Goal: Task Accomplishment & Management: Manage account settings

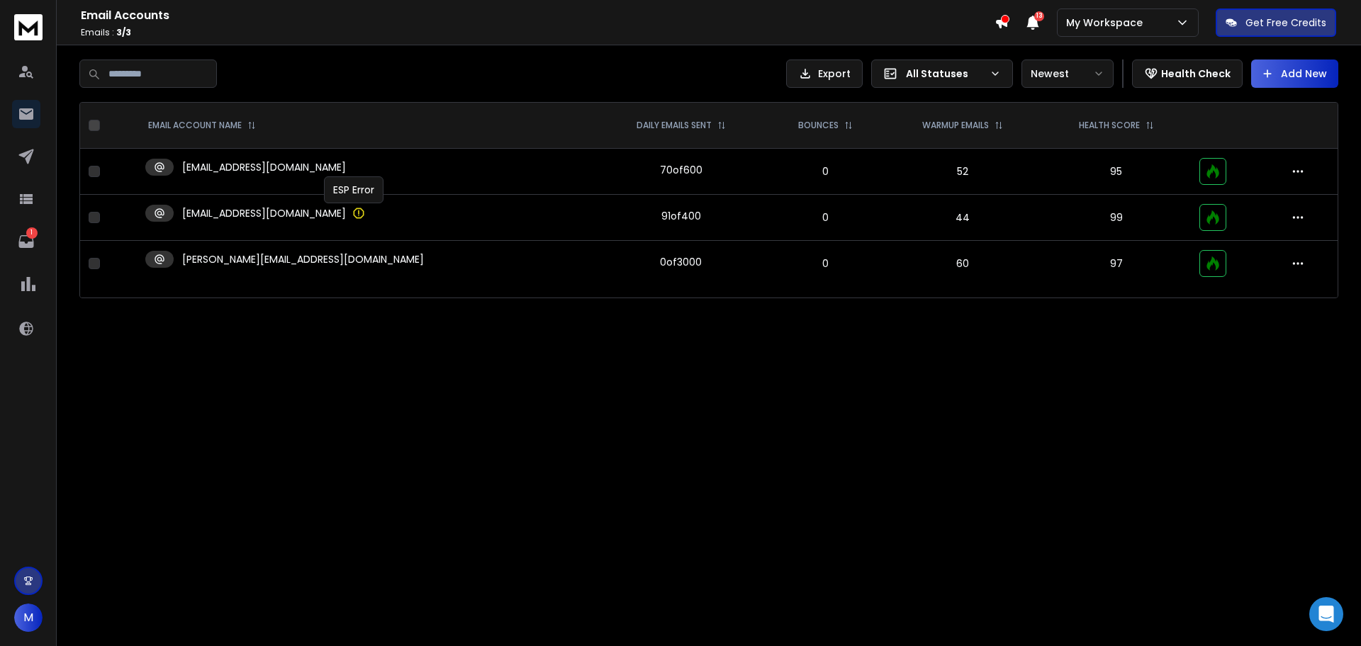
click at [358, 212] on icon at bounding box center [358, 213] width 1 height 4
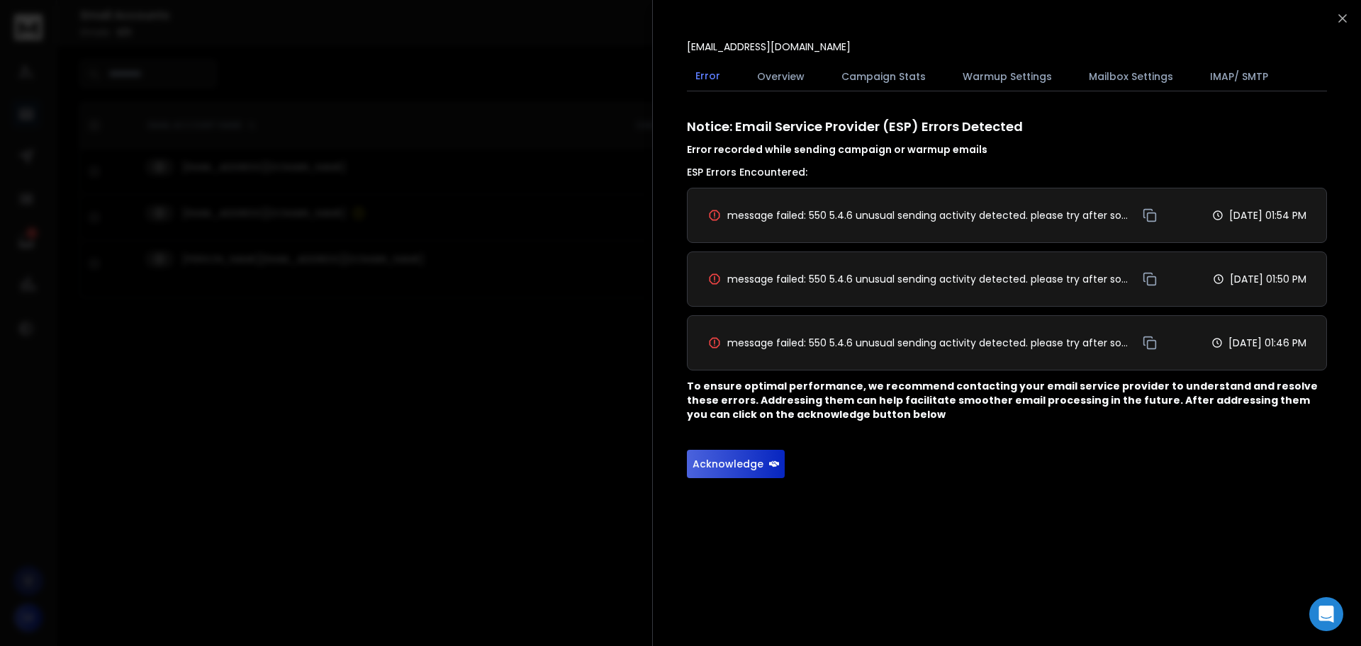
click at [738, 459] on button "Acknowledge" at bounding box center [736, 464] width 98 height 28
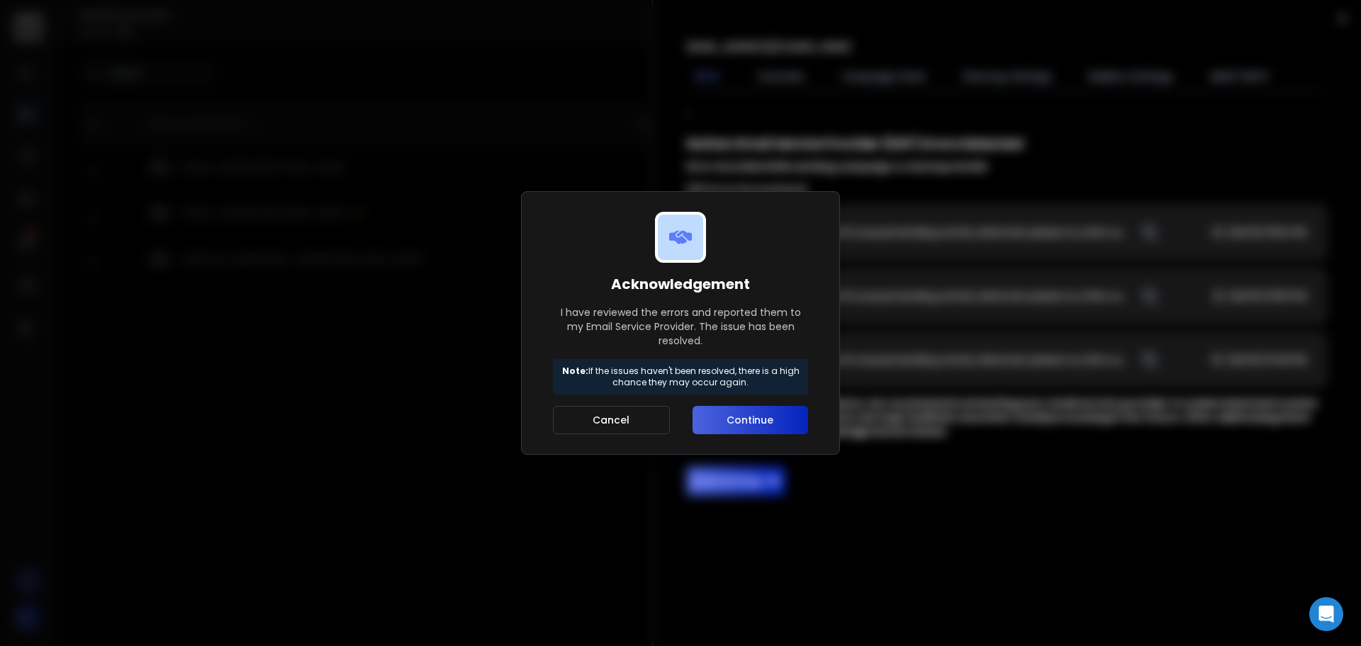
click at [759, 435] on div "Acknowledgement I have reviewed the errors and reported them to my Email Servic…" at bounding box center [680, 323] width 319 height 264
click at [761, 427] on button "Continue" at bounding box center [751, 420] width 116 height 28
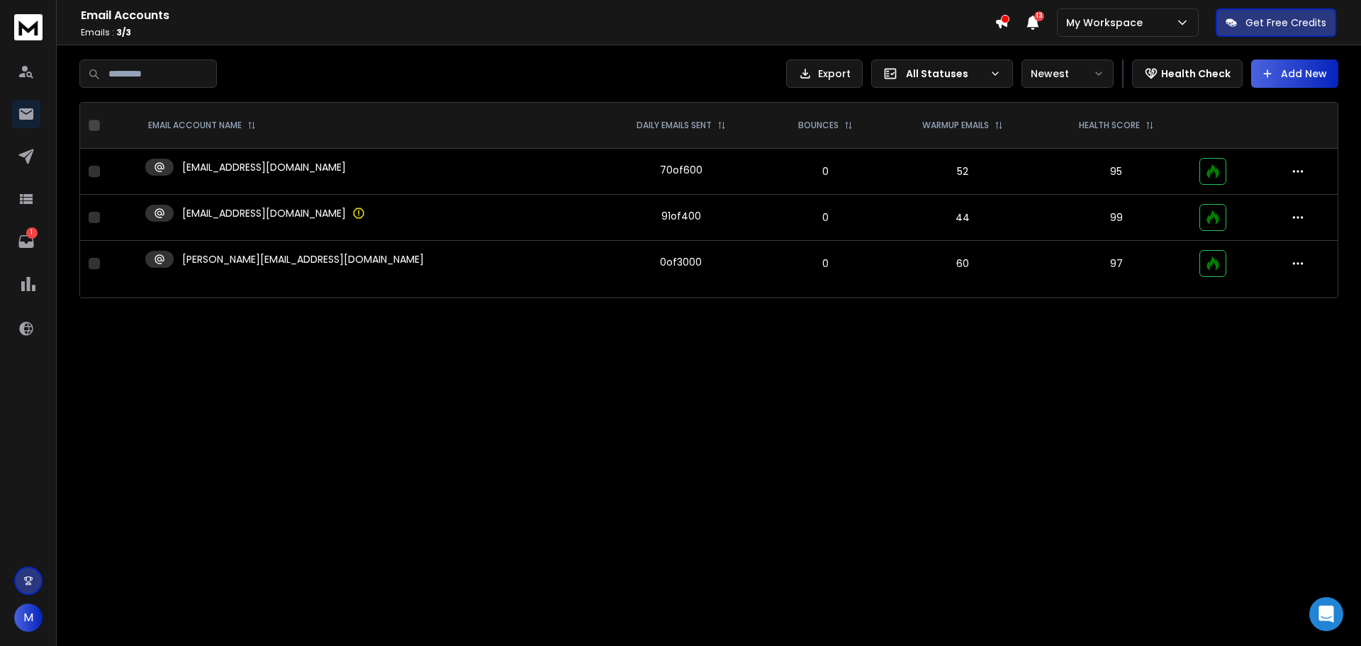
click at [617, 406] on div "Your warmest leads are on your site – Turn visits into conversations Reach Out …" at bounding box center [680, 323] width 1361 height 646
click at [569, 389] on div "Get only verified leads with our AI-powered Lead Finder, starting at $22/mo Try…" at bounding box center [680, 323] width 1361 height 646
click at [36, 155] on link at bounding box center [26, 156] width 28 height 28
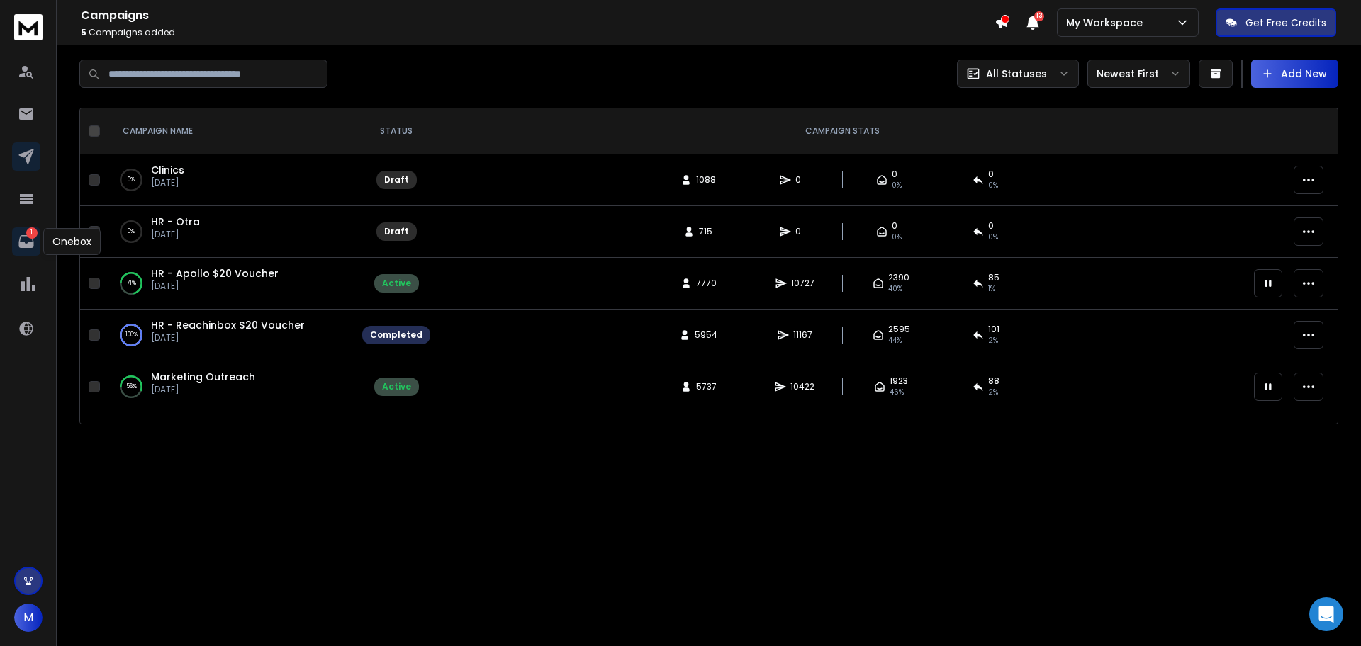
click at [28, 243] on icon at bounding box center [25, 241] width 15 height 13
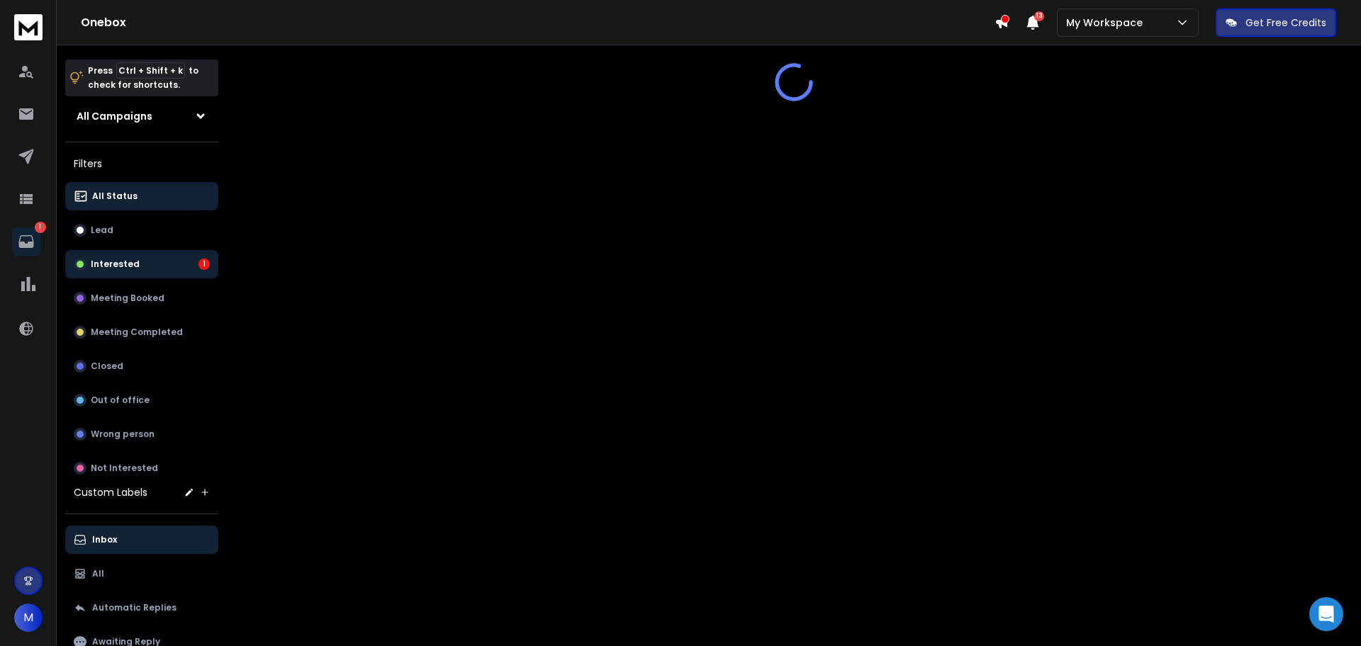
drag, startPoint x: 138, startPoint y: 271, endPoint x: 252, endPoint y: 296, distance: 116.3
click at [138, 270] on button "Interested 1" at bounding box center [141, 264] width 153 height 28
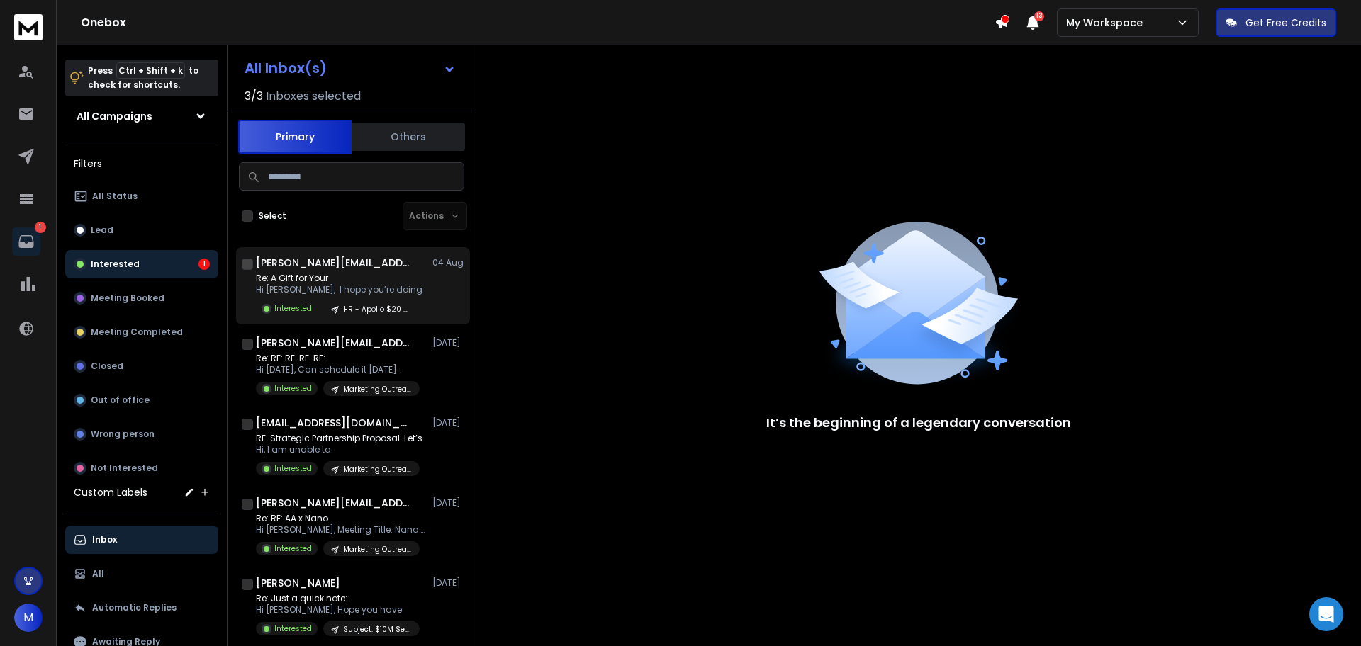
click at [426, 290] on div "Re: A Gift for Your Hi Angeline, I hope you’re doing Interested HR - Apollo $20…" at bounding box center [360, 294] width 208 height 43
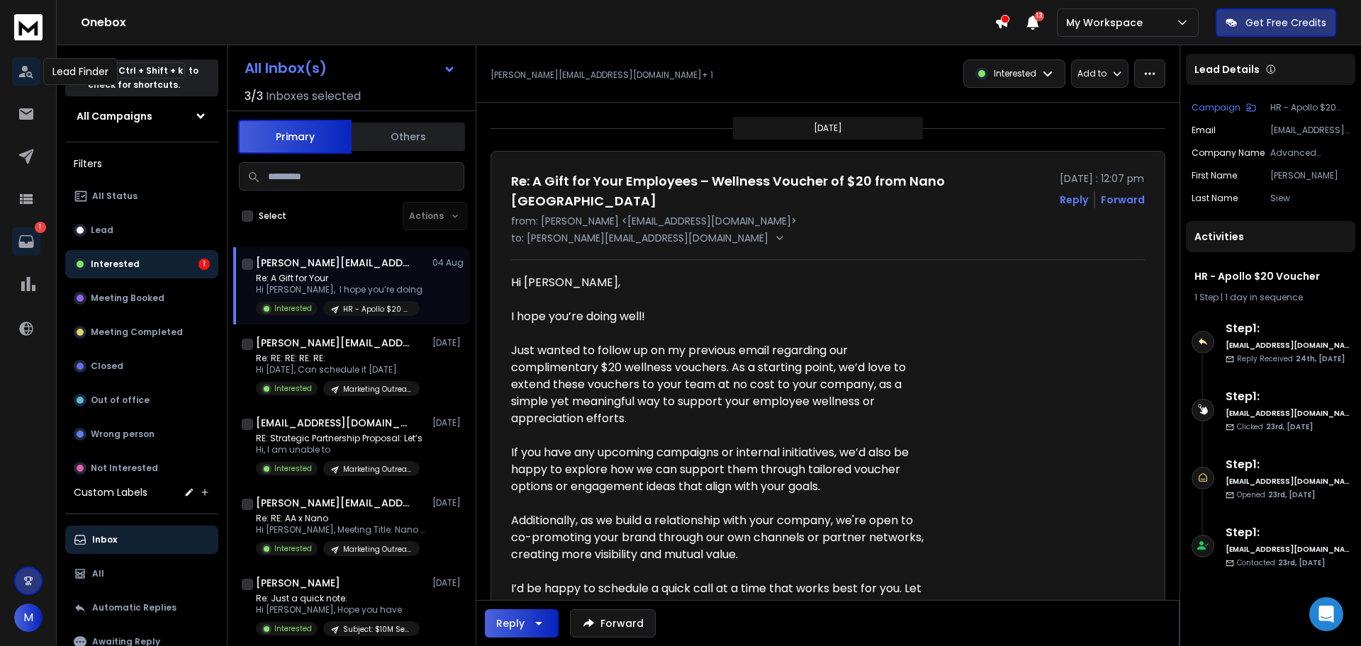
click at [26, 75] on icon at bounding box center [26, 71] width 17 height 17
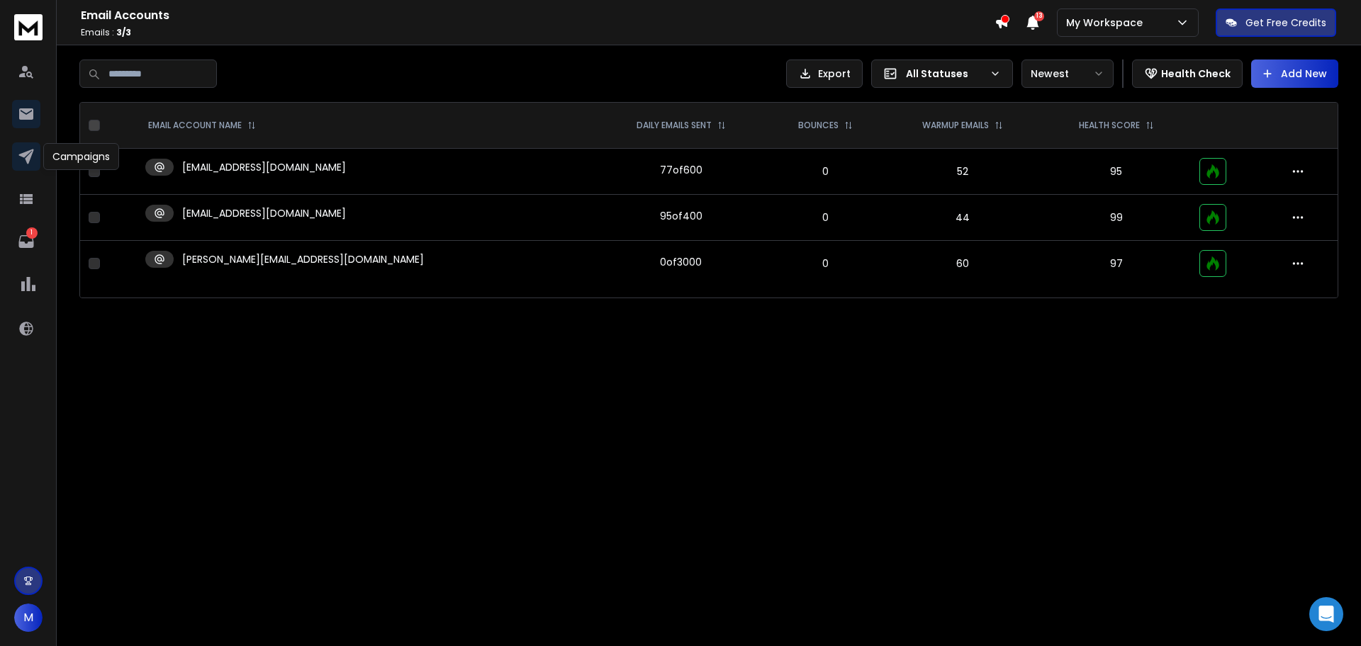
click at [28, 154] on icon at bounding box center [26, 156] width 17 height 17
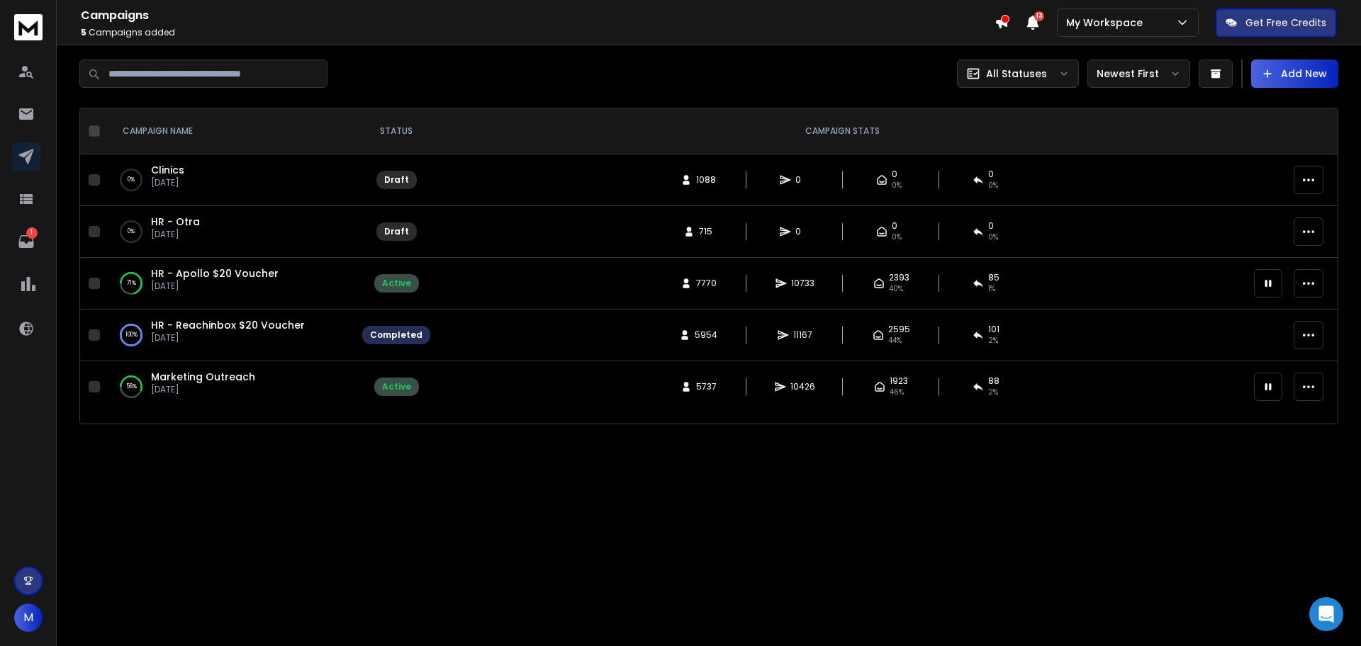
click at [534, 380] on div "5737 10426 1923 46 % 88 2 %" at bounding box center [842, 387] width 790 height 23
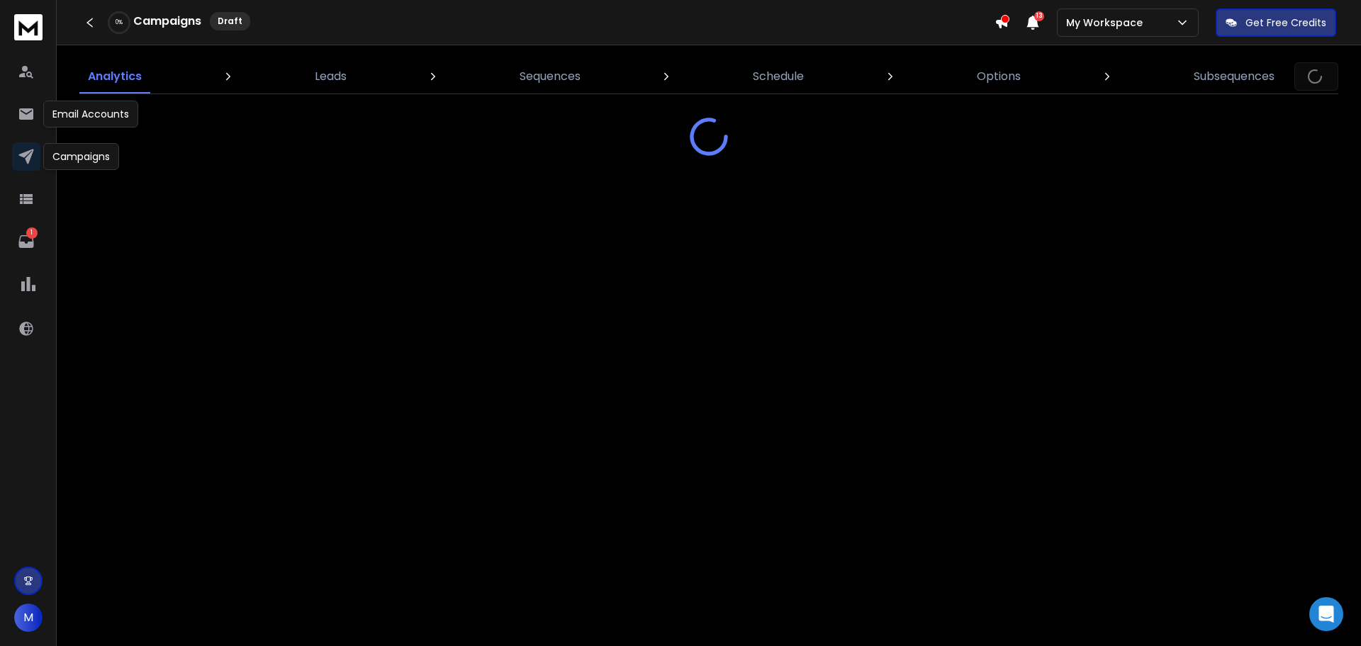
click at [34, 145] on link at bounding box center [26, 156] width 28 height 28
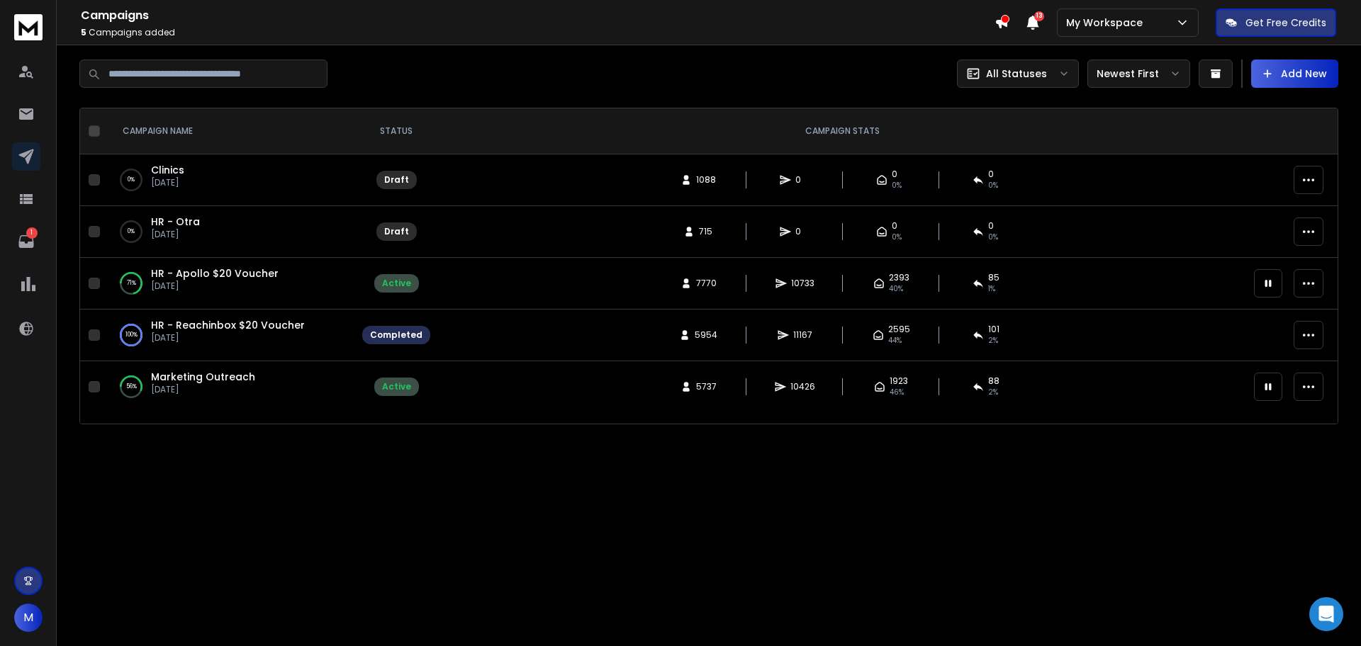
click at [1269, 383] on icon at bounding box center [1268, 387] width 13 height 13
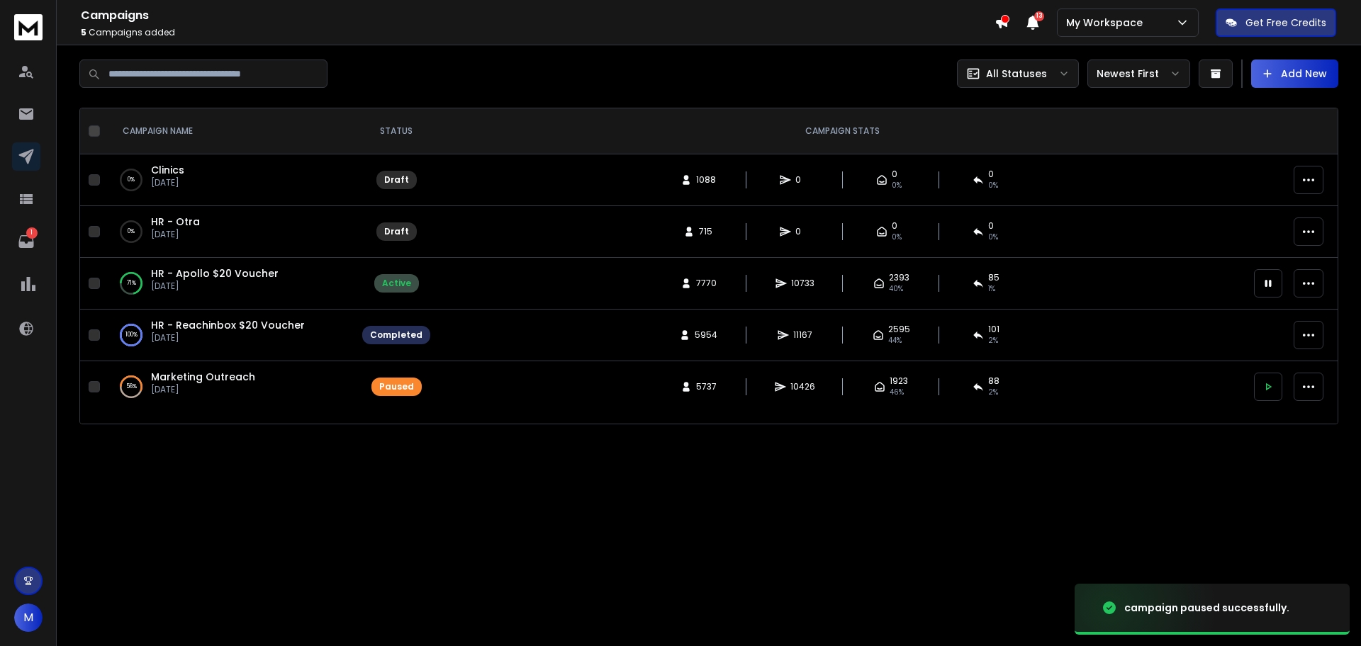
click at [569, 286] on div "7770 10733 2393 40 % 85 1 %" at bounding box center [842, 283] width 790 height 23
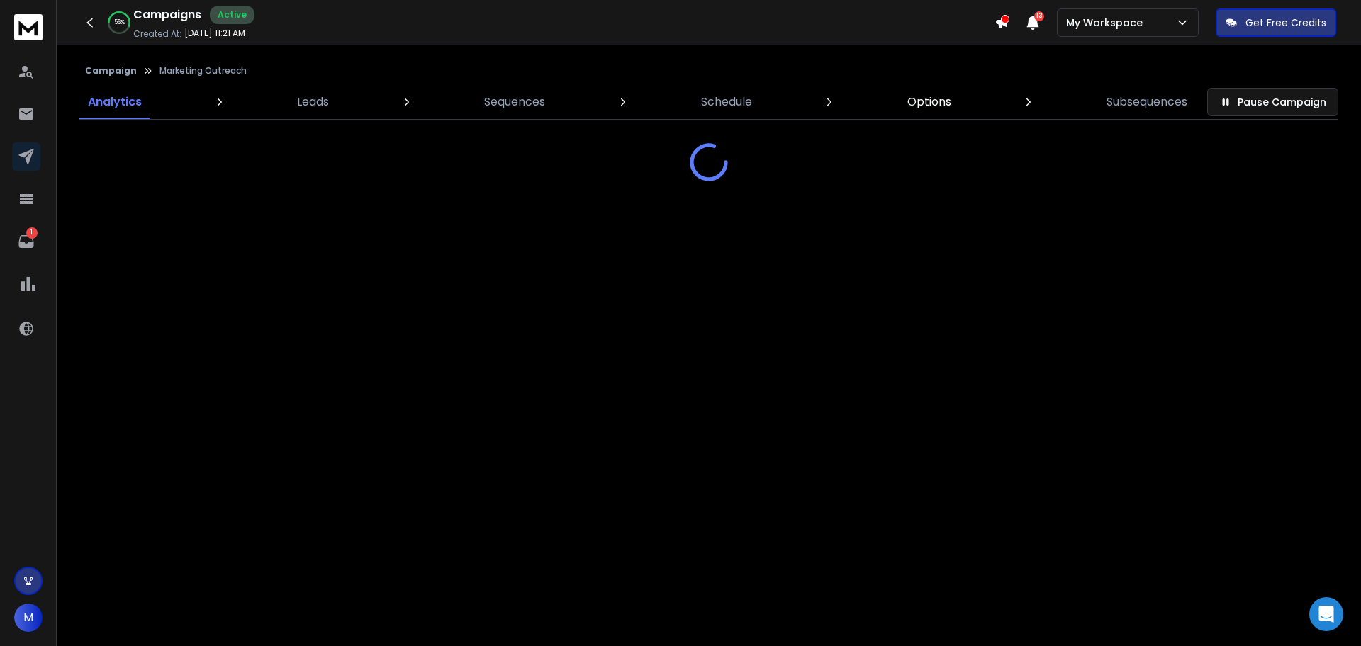
click at [923, 94] on p "Options" at bounding box center [929, 102] width 44 height 17
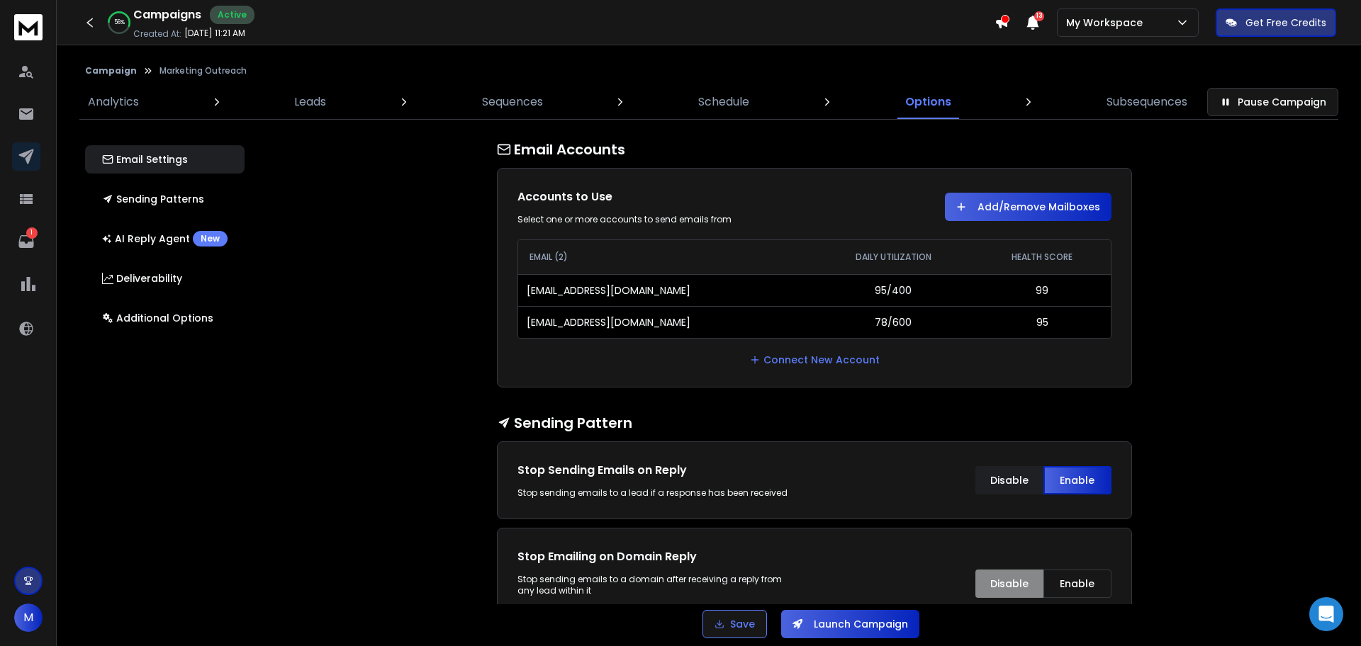
click at [1078, 197] on button "Add/Remove Mailboxes" at bounding box center [1028, 207] width 167 height 28
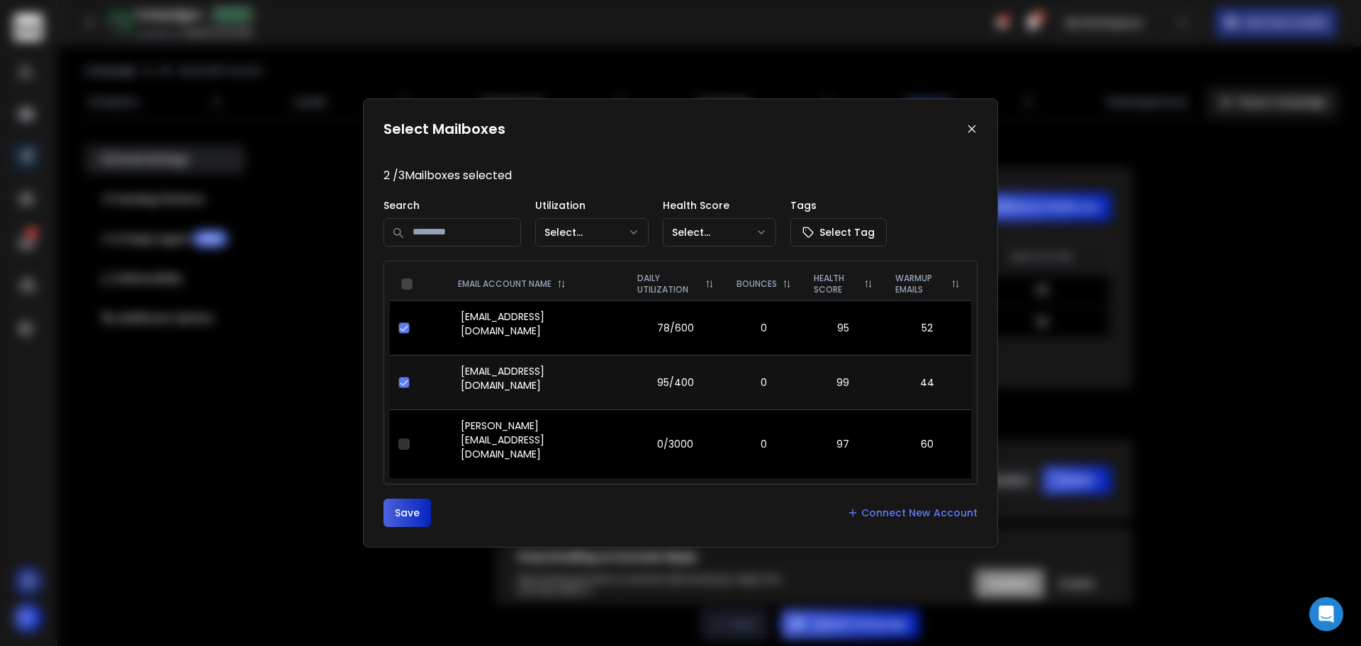
drag, startPoint x: 405, startPoint y: 343, endPoint x: 418, endPoint y: 386, distance: 45.1
click at [405, 334] on button "button" at bounding box center [403, 328] width 11 height 11
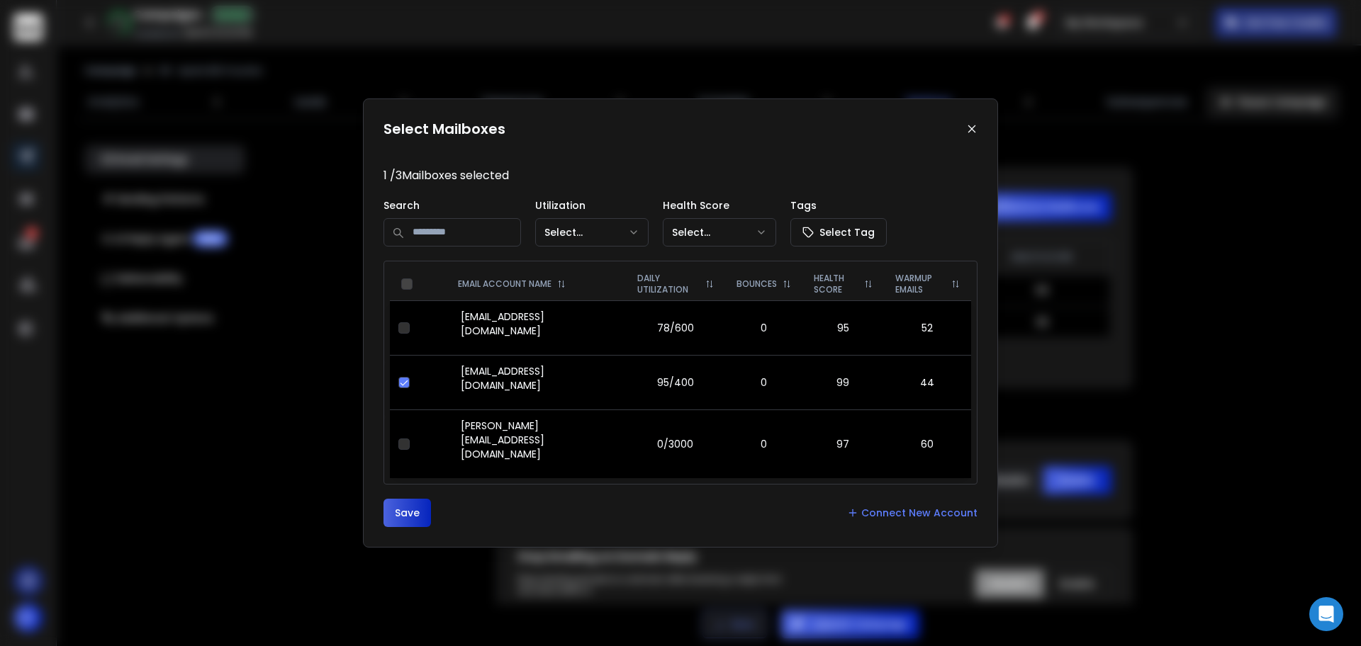
click at [399, 499] on button "Save" at bounding box center [406, 513] width 47 height 28
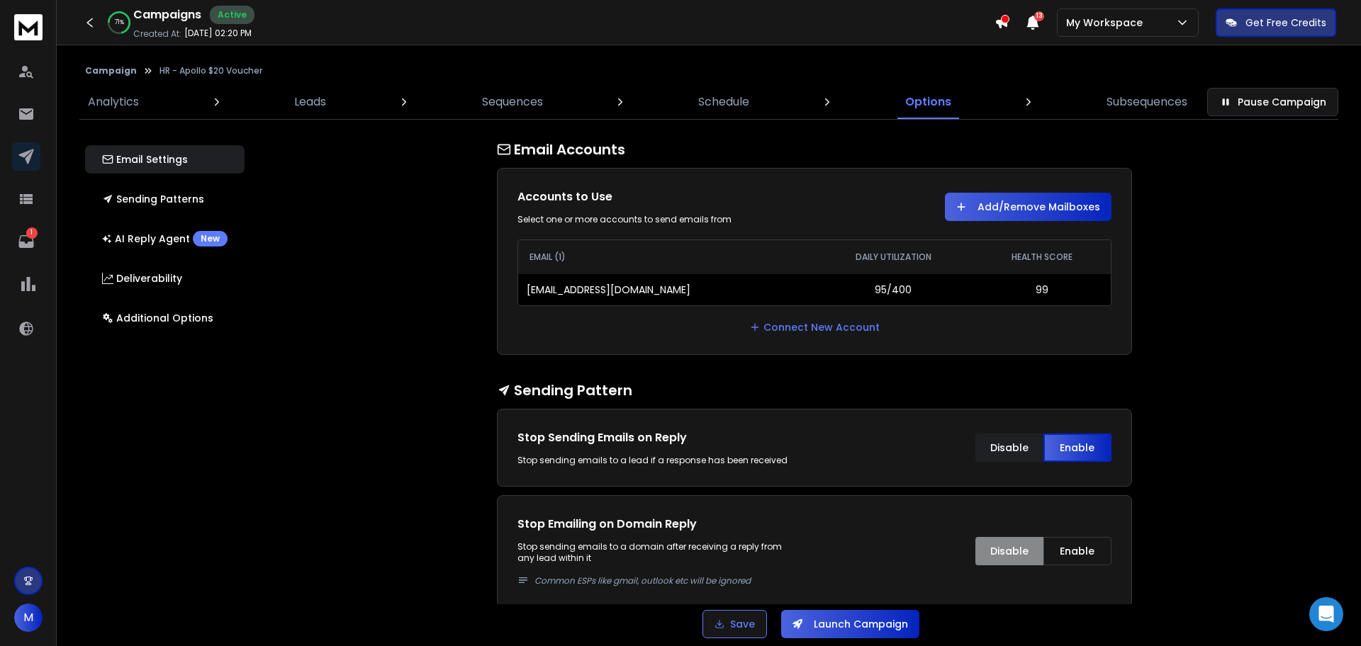
click at [1039, 208] on button "Add/Remove Mailboxes" at bounding box center [1028, 207] width 167 height 28
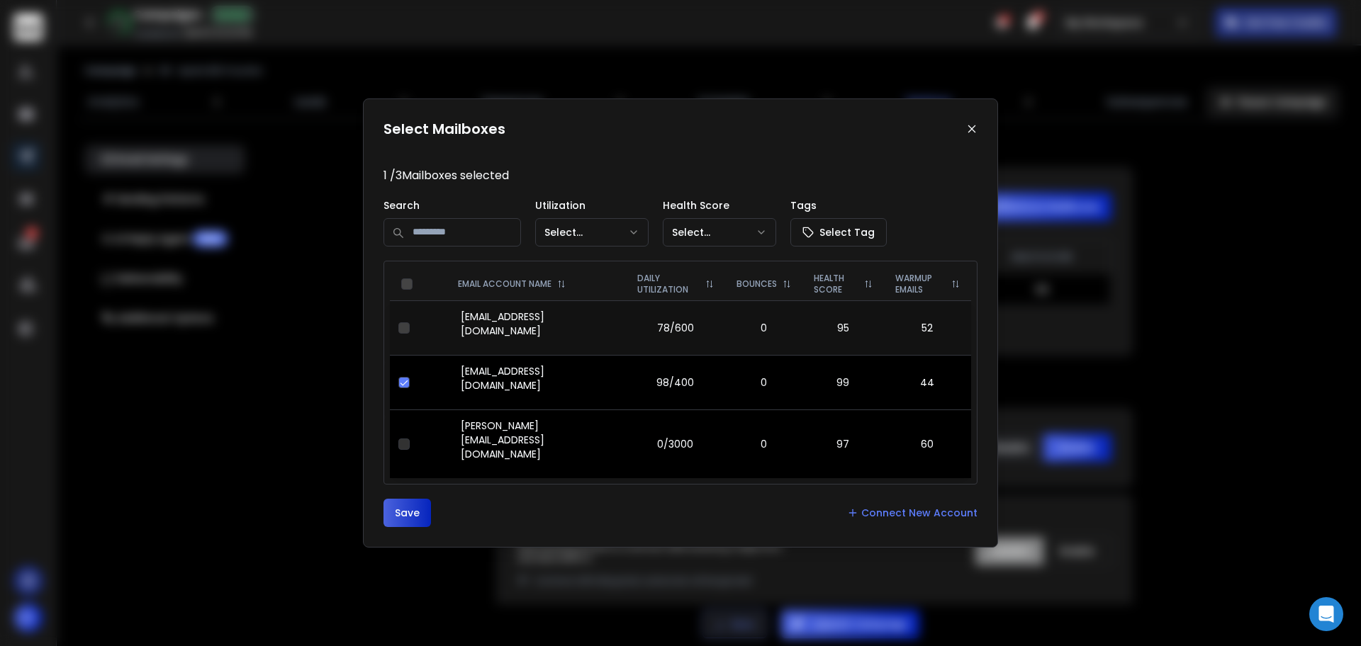
click at [407, 334] on button "button" at bounding box center [403, 328] width 11 height 11
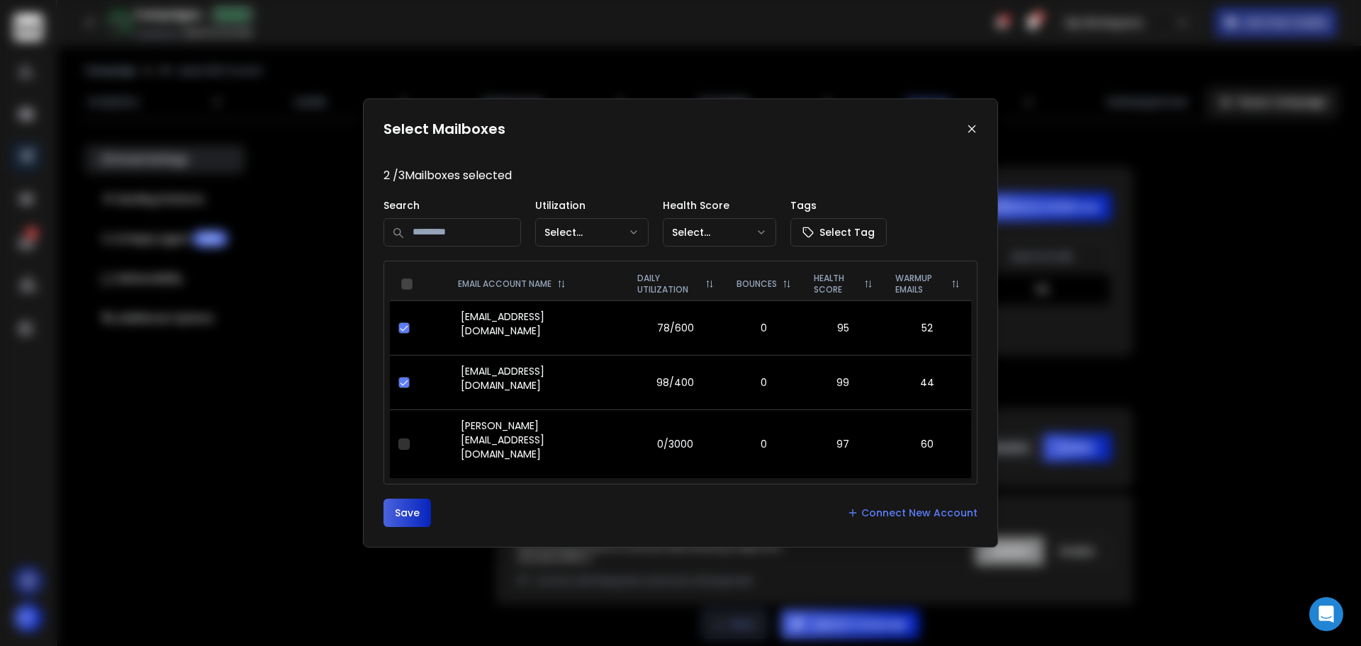
click at [400, 499] on button "Save" at bounding box center [406, 513] width 47 height 28
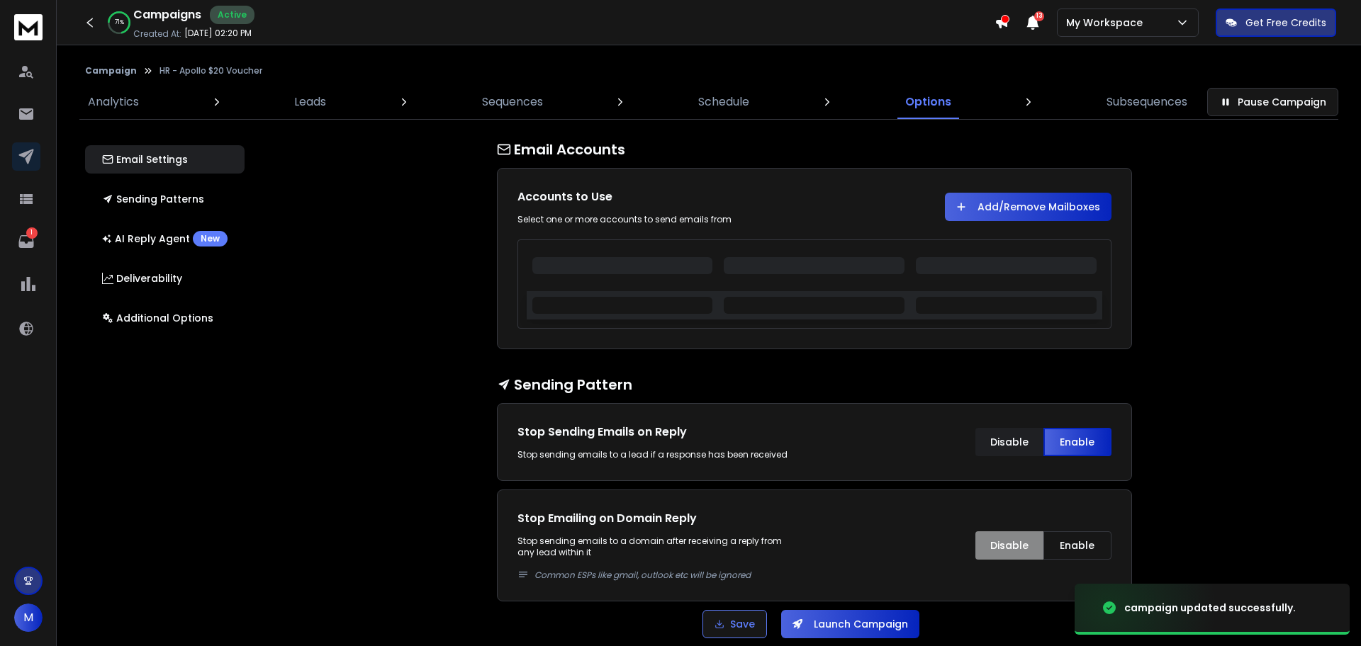
click at [257, 469] on div "Email Settings Sending Patterns AI Reply Agent New Deliverability Additional Op…" at bounding box center [731, 372] width 1293 height 465
click at [28, 160] on icon at bounding box center [25, 156] width 15 height 15
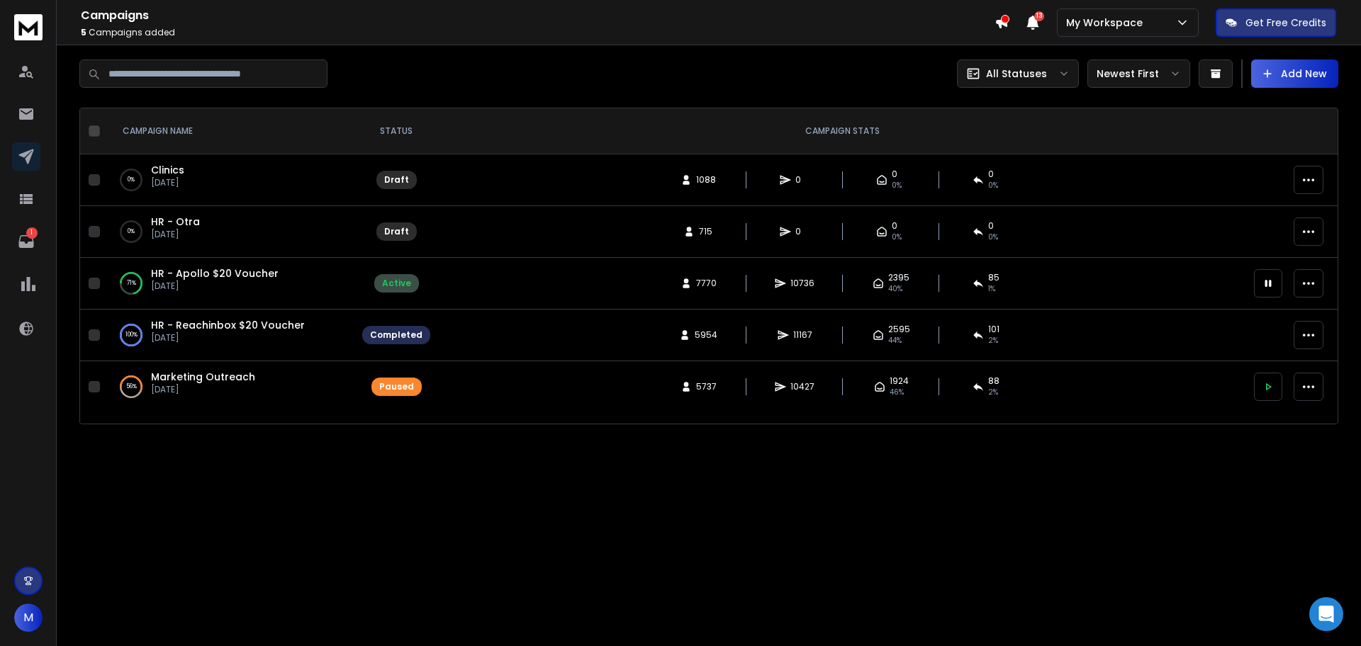
click at [1280, 389] on button at bounding box center [1268, 387] width 28 height 28
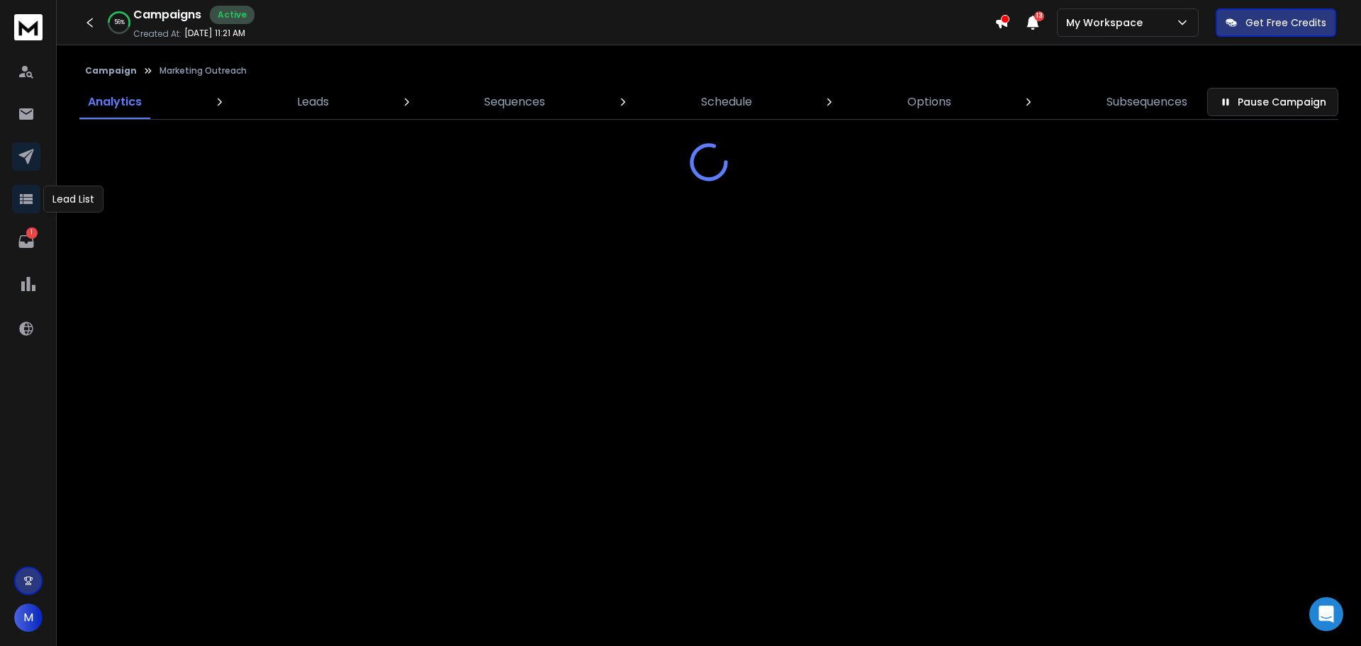
click at [23, 205] on icon at bounding box center [26, 199] width 17 height 17
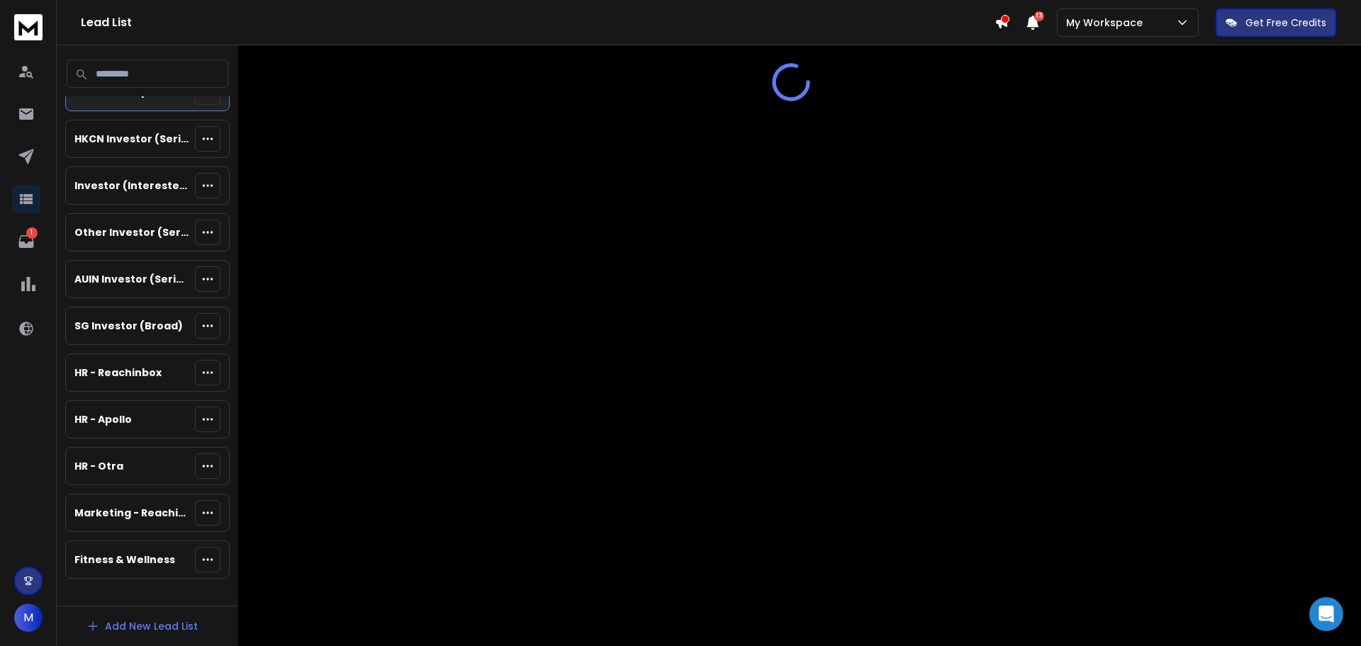
scroll to position [24, 0]
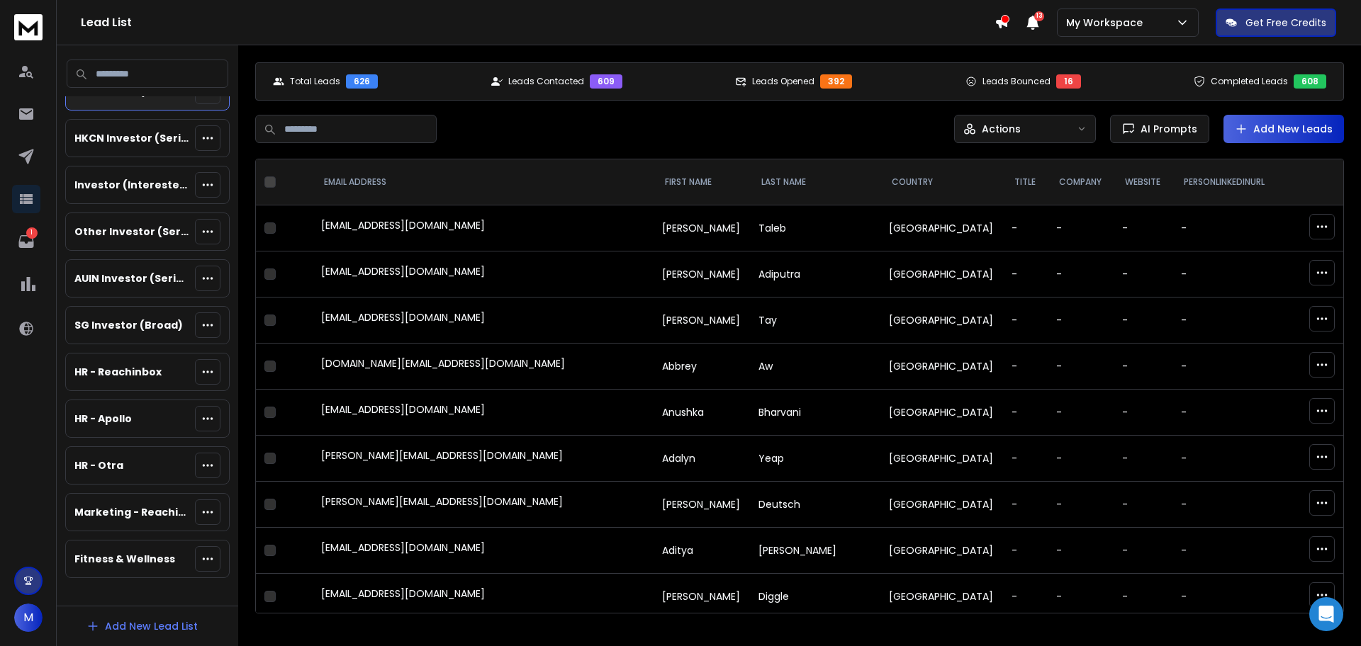
click at [142, 563] on p "Fitness & Wellness" at bounding box center [124, 559] width 101 height 14
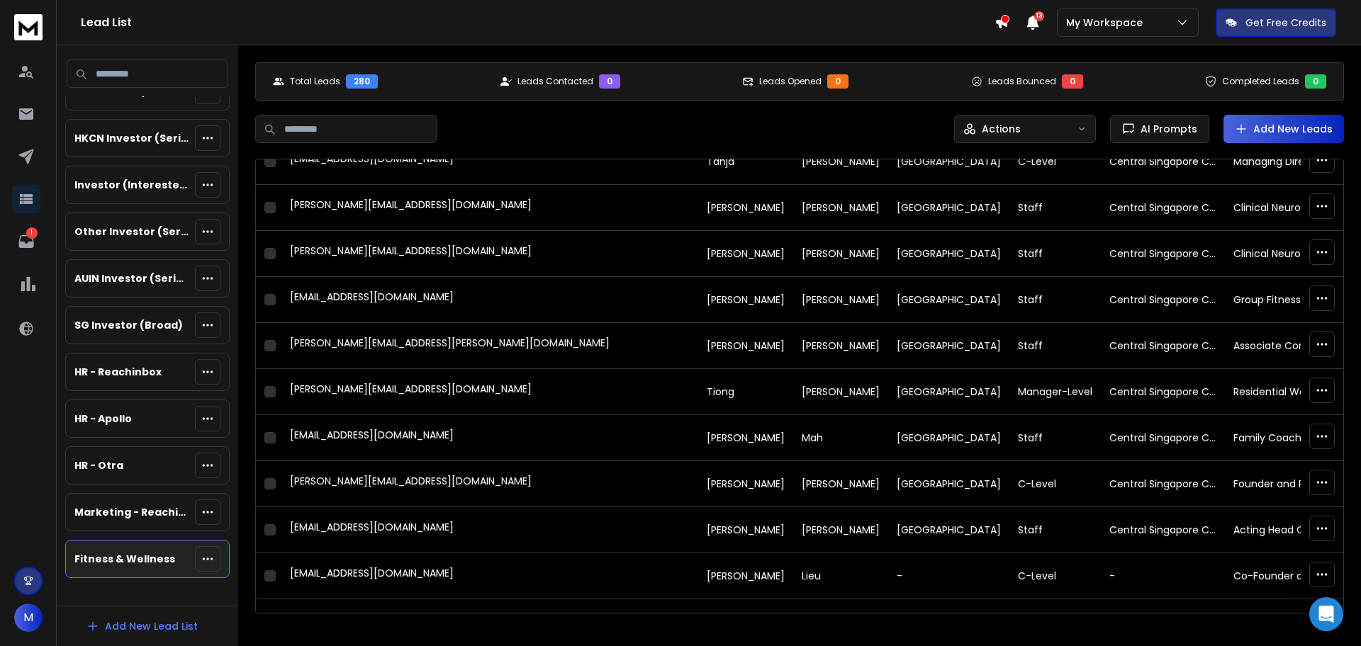
scroll to position [1241, 0]
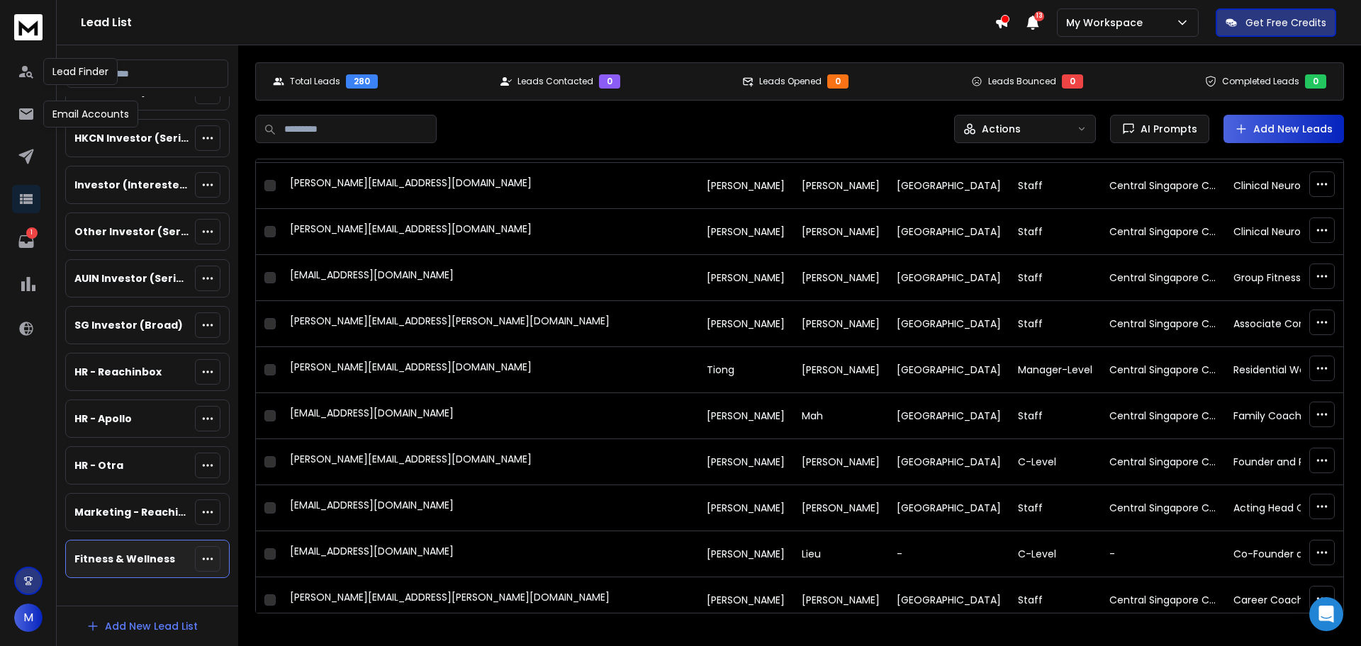
drag, startPoint x: 18, startPoint y: 76, endPoint x: 23, endPoint y: 97, distance: 21.7
click at [19, 74] on icon at bounding box center [26, 71] width 17 height 17
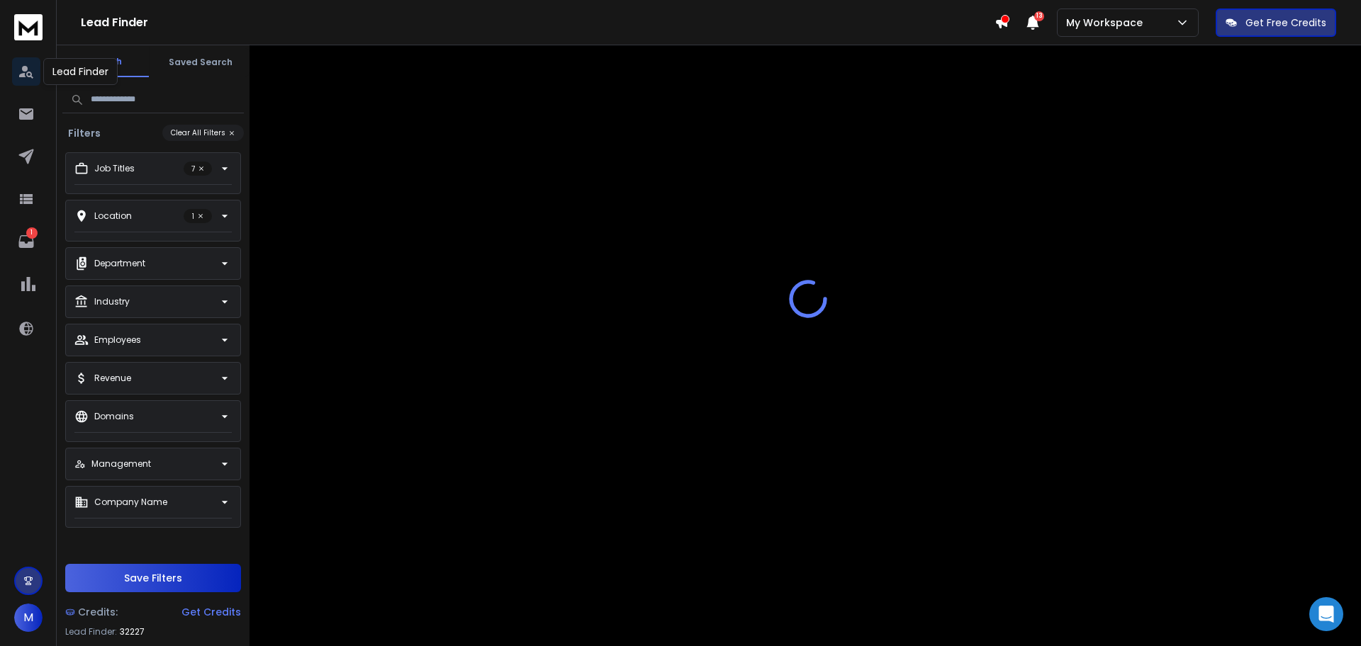
click at [23, 97] on div "1" at bounding box center [28, 202] width 33 height 291
